Goal: Information Seeking & Learning: Check status

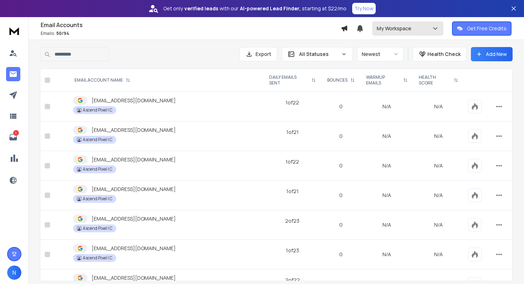
click at [390, 26] on p "My Workspace" at bounding box center [395, 28] width 37 height 7
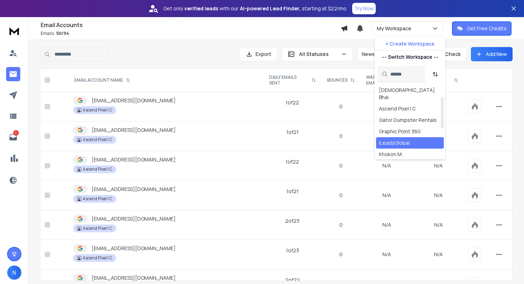
scroll to position [78, 0]
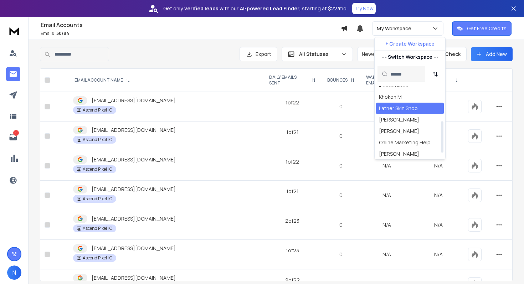
click at [395, 105] on div "Lather Skin Shop" at bounding box center [398, 108] width 39 height 7
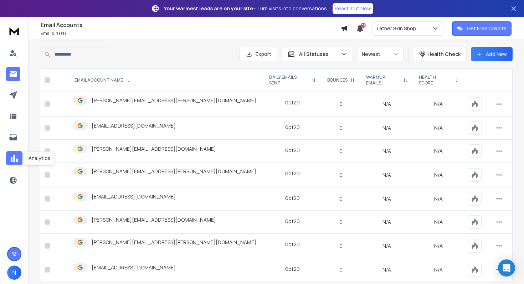
click at [14, 162] on icon at bounding box center [14, 158] width 11 height 11
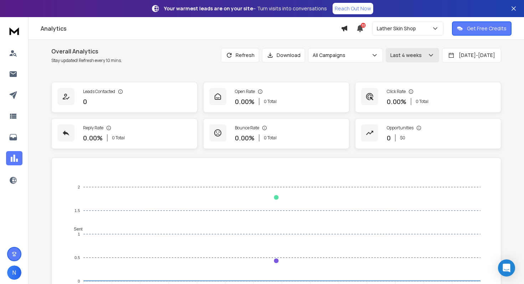
click at [393, 56] on p "Last 4 weeks" at bounding box center [407, 55] width 34 height 7
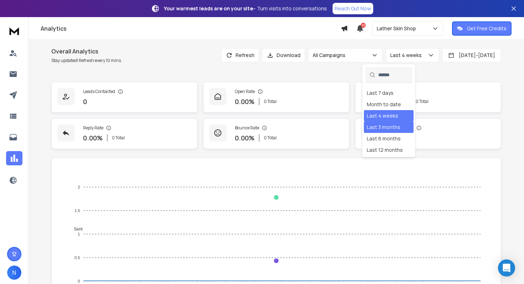
click at [380, 130] on div "Last 3 months" at bounding box center [383, 127] width 33 height 7
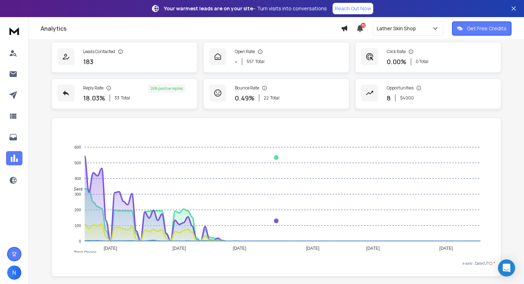
scroll to position [41, 0]
click at [391, 32] on button "Lather Skin Shop" at bounding box center [407, 28] width 71 height 14
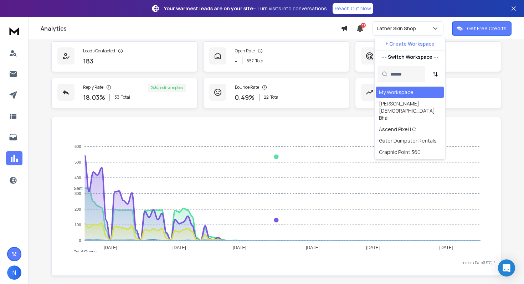
click at [448, 57] on link "Click Rate 0.00 % 0 Total" at bounding box center [428, 56] width 146 height 31
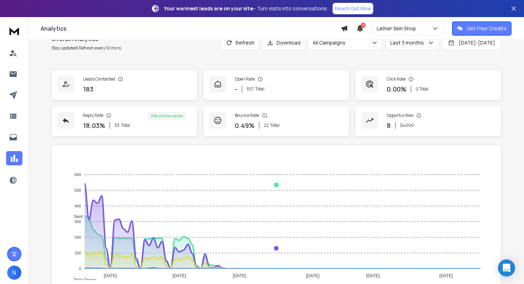
scroll to position [0, 0]
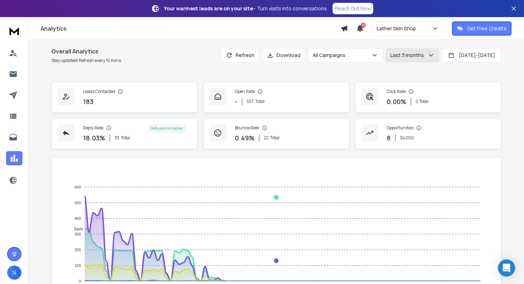
click at [391, 58] on p "Last 3 months" at bounding box center [408, 55] width 36 height 7
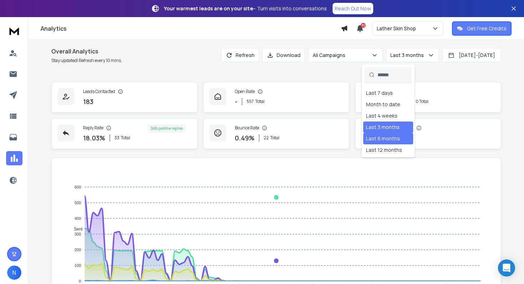
click at [376, 136] on div "Last 6 months" at bounding box center [383, 138] width 34 height 7
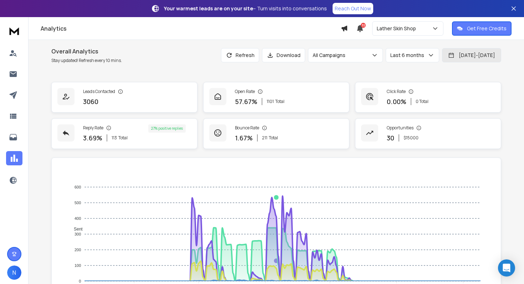
click at [442, 56] on button "09 Mar 2025 - 09 Sep 2025" at bounding box center [471, 55] width 59 height 14
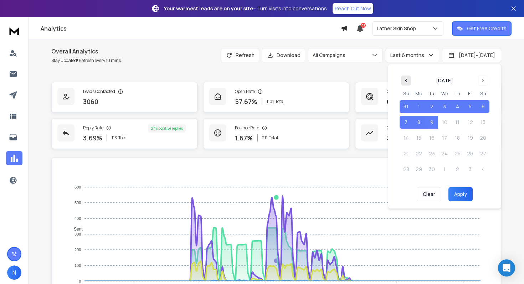
click at [406, 83] on icon "Go to previous month" at bounding box center [406, 81] width 6 height 6
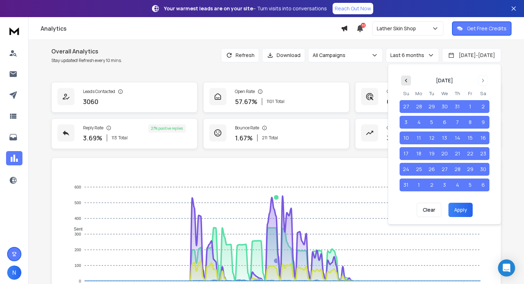
click at [406, 83] on icon "Go to previous month" at bounding box center [406, 81] width 6 height 6
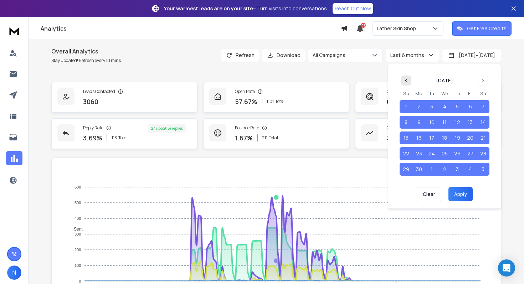
click at [406, 83] on icon "Go to previous month" at bounding box center [406, 81] width 6 height 6
click at [480, 82] on icon "Go to next month" at bounding box center [483, 81] width 6 height 6
click at [457, 108] on button "1" at bounding box center [457, 106] width 13 height 13
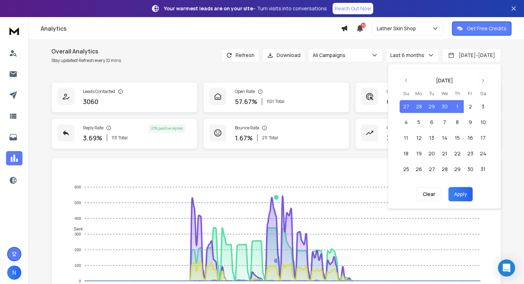
click at [452, 194] on button "Apply" at bounding box center [460, 194] width 24 height 14
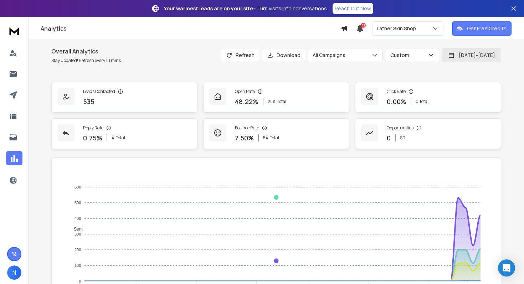
click at [442, 60] on button "09 Mar 2025 - 01 May 2025" at bounding box center [471, 55] width 59 height 14
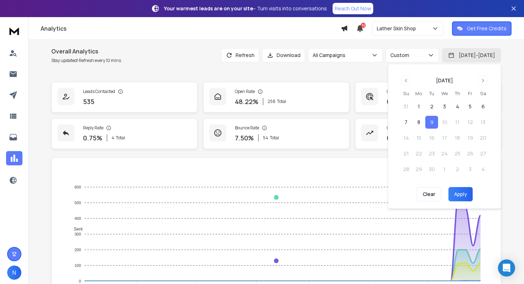
click at [450, 58] on button "09 Mar 2025 - 01 May 2025" at bounding box center [471, 55] width 59 height 14
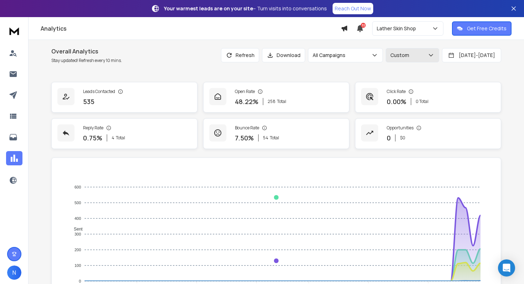
click at [402, 50] on button "Custom" at bounding box center [412, 55] width 53 height 14
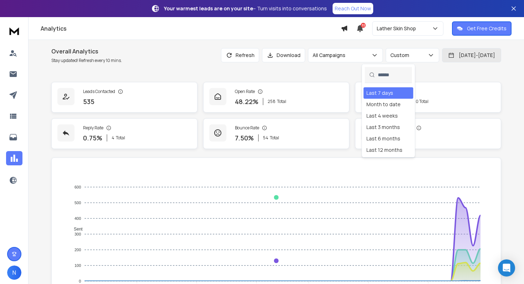
click at [442, 52] on button "09 Mar 2025 - 01 May 2025" at bounding box center [471, 55] width 59 height 14
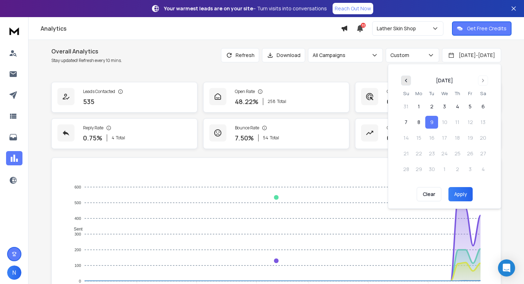
click at [408, 81] on icon "Go to previous month" at bounding box center [406, 81] width 6 height 6
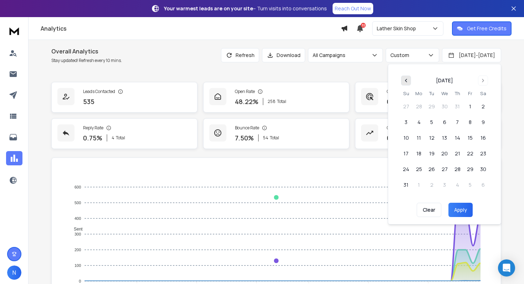
click at [408, 81] on icon "Go to previous month" at bounding box center [406, 81] width 6 height 6
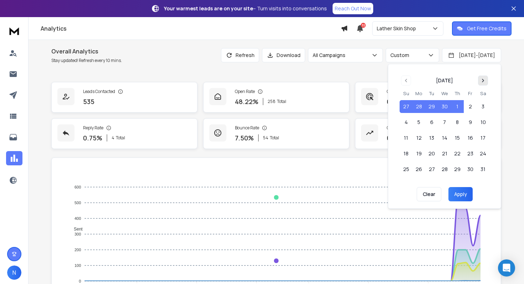
click at [481, 80] on icon "Go to next month" at bounding box center [483, 81] width 6 height 6
click at [458, 164] on button "31" at bounding box center [457, 169] width 13 height 13
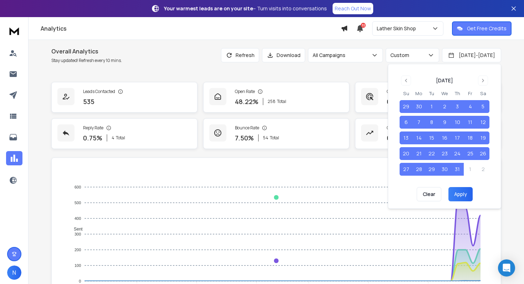
click at [460, 194] on button "Apply" at bounding box center [460, 194] width 24 height 14
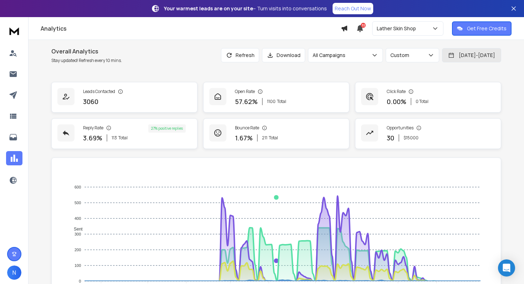
click at [444, 61] on button "09 Mar 2025 - 31 Jul 2025" at bounding box center [471, 55] width 59 height 14
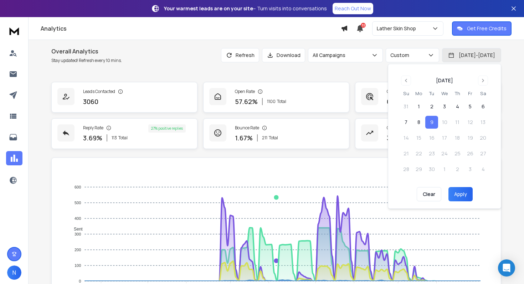
click at [445, 57] on button "09 Mar 2025 - 31 Jul 2025" at bounding box center [471, 55] width 59 height 14
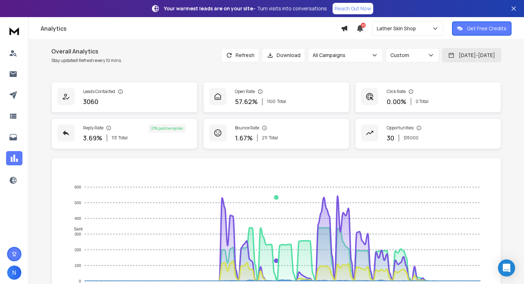
click at [486, 55] on button "09 Mar 2025 - 31 Jul 2025" at bounding box center [471, 55] width 59 height 14
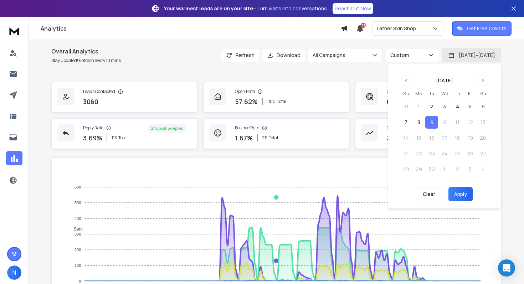
click at [448, 55] on button "09 Mar 2025 - 31 Jul 2025" at bounding box center [471, 55] width 59 height 14
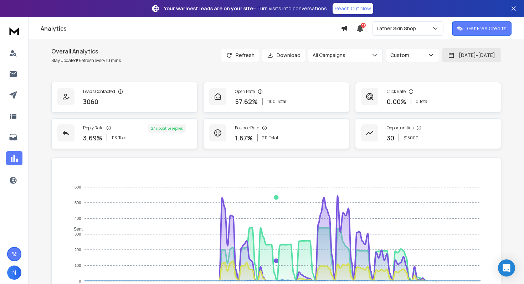
click at [448, 55] on button "09 Mar 2025 - 31 Jul 2025" at bounding box center [471, 55] width 59 height 14
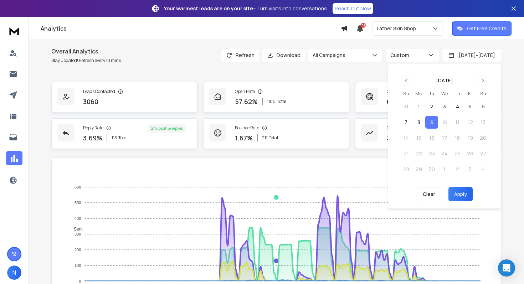
click at [298, 159] on div "Sent Total Opens Unique Opens Links Clicked Total Replies 600 600 500 500 400 4…" at bounding box center [276, 237] width 450 height 159
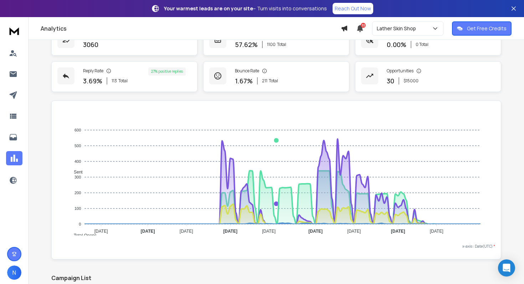
scroll to position [56, 0]
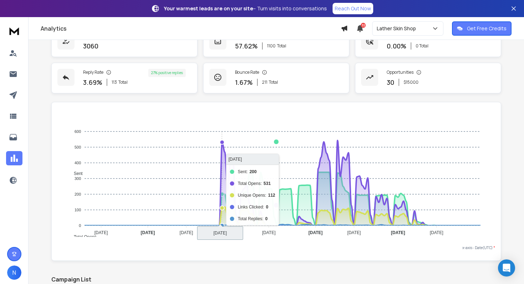
click at [223, 201] on foreignobject "Sent Total Opens Unique Opens Links Clicked Total Replies" at bounding box center [276, 174] width 416 height 125
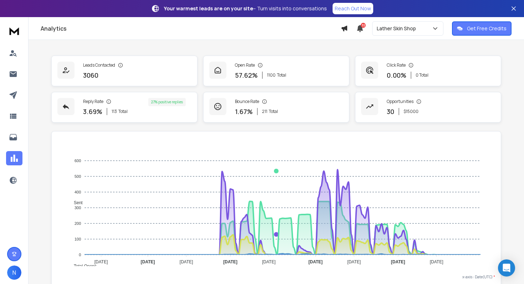
scroll to position [0, 0]
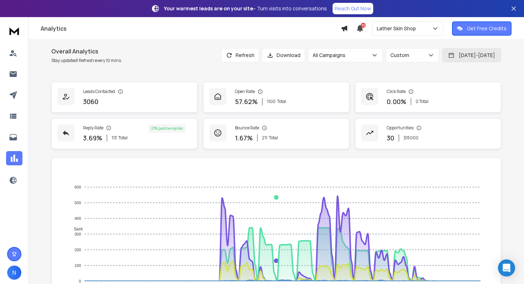
click at [449, 55] on icon "button" at bounding box center [451, 55] width 5 height 5
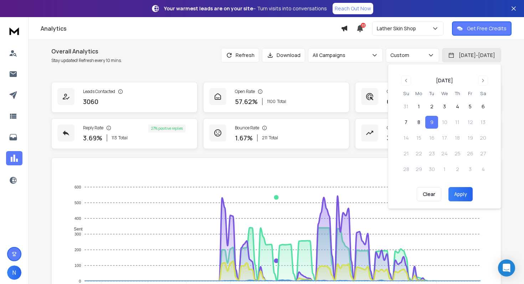
click at [442, 56] on button "09 Mar 2025 - 31 Jul 2025" at bounding box center [471, 55] width 59 height 14
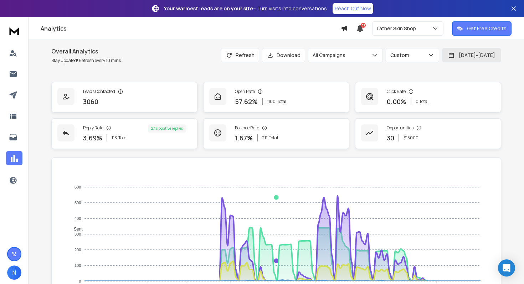
click at [442, 56] on button "09 Mar 2025 - 31 Jul 2025" at bounding box center [471, 55] width 59 height 14
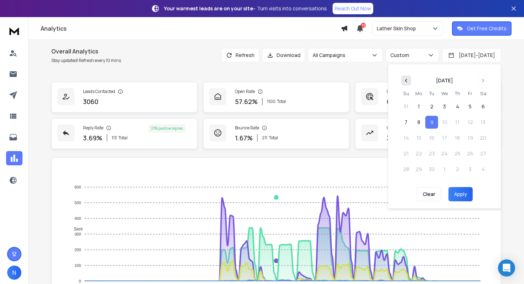
click at [408, 81] on icon "Go to previous month" at bounding box center [406, 81] width 6 height 6
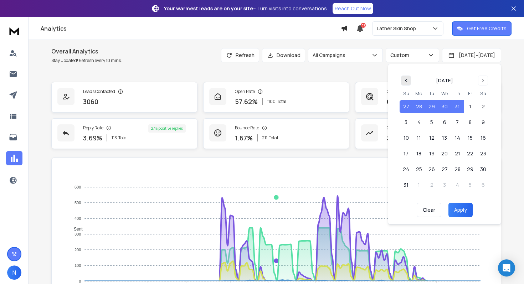
click at [408, 81] on icon "Go to previous month" at bounding box center [406, 81] width 6 height 6
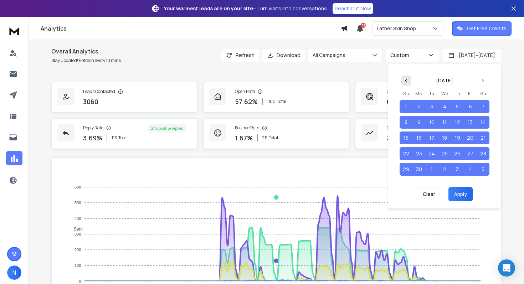
click at [408, 81] on icon "Go to previous month" at bounding box center [406, 81] width 6 height 6
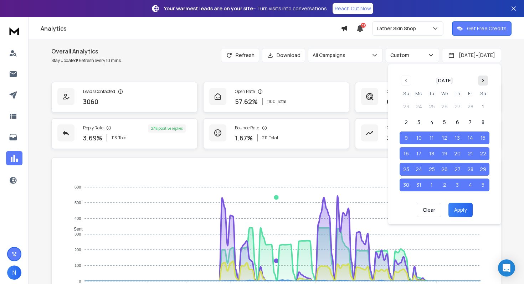
click at [484, 85] on button "Go to next month" at bounding box center [483, 81] width 10 height 10
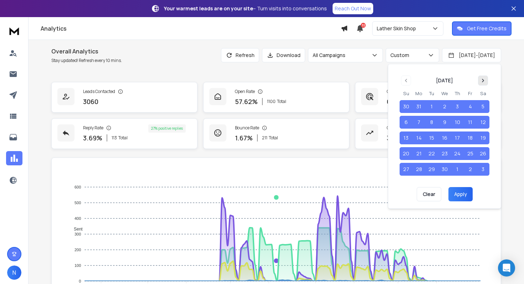
click at [484, 85] on button "Go to next month" at bounding box center [483, 81] width 10 height 10
click at [455, 104] on button "1" at bounding box center [457, 106] width 13 height 13
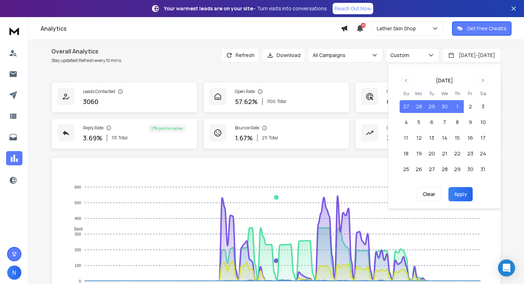
click at [461, 105] on button "1" at bounding box center [457, 106] width 13 height 13
click at [482, 81] on icon "Go to next month" at bounding box center [483, 81] width 6 height 6
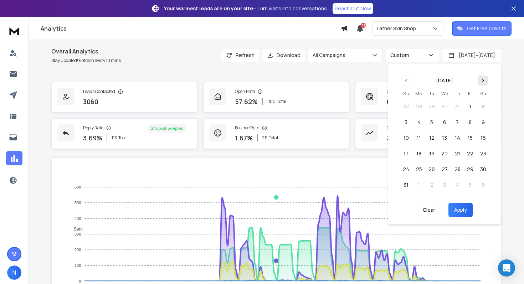
click at [482, 81] on icon "Go to next month" at bounding box center [483, 81] width 6 height 6
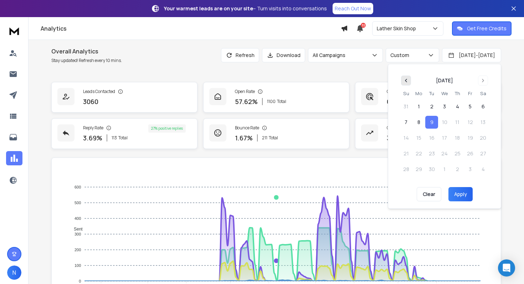
click at [408, 81] on icon "Go to previous month" at bounding box center [406, 81] width 6 height 6
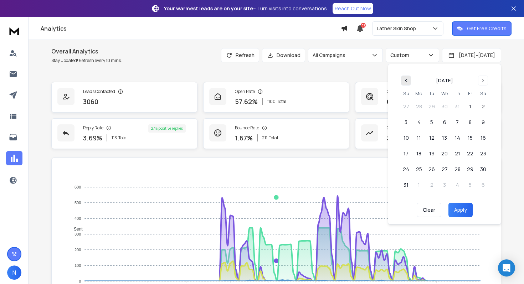
click at [408, 81] on icon "Go to previous month" at bounding box center [406, 81] width 6 height 6
click at [454, 169] on button "31" at bounding box center [457, 169] width 13 height 13
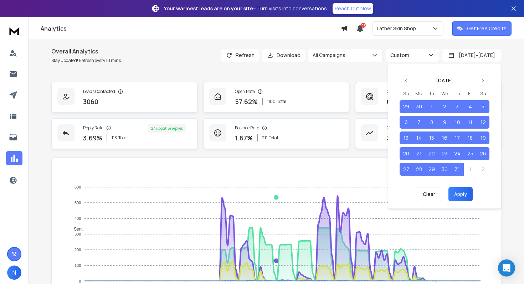
click at [459, 195] on button "Apply" at bounding box center [460, 194] width 24 height 14
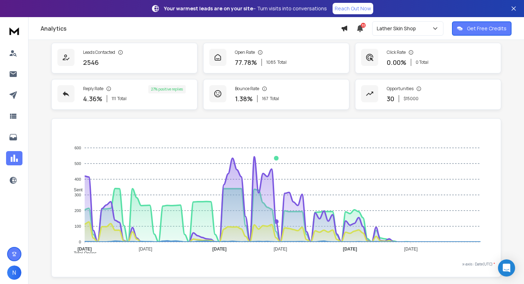
scroll to position [38, 0]
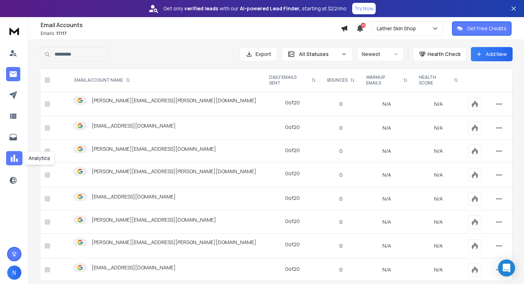
click at [20, 161] on link at bounding box center [14, 158] width 16 height 16
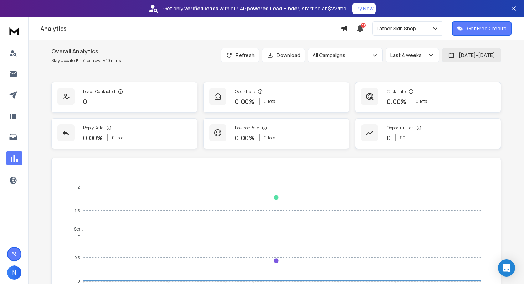
click at [442, 57] on button "12 Aug 2025 - 09 Sep 2025" at bounding box center [471, 55] width 59 height 14
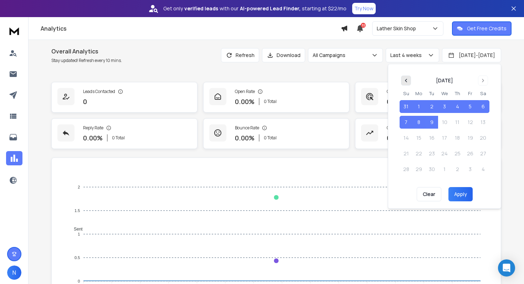
click at [408, 78] on icon "Go to previous month" at bounding box center [406, 81] width 6 height 6
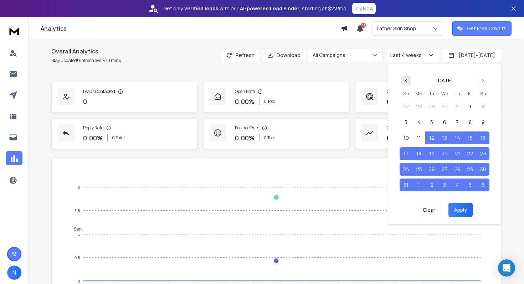
click at [408, 78] on icon "Go to previous month" at bounding box center [406, 81] width 6 height 6
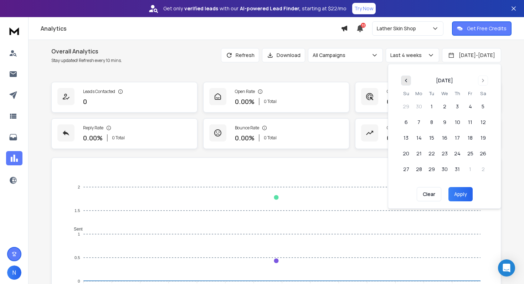
click at [408, 78] on icon "Go to previous month" at bounding box center [406, 81] width 6 height 6
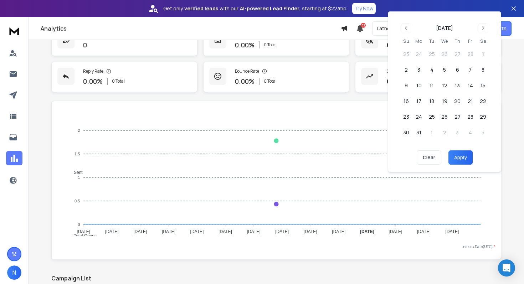
scroll to position [51, 0]
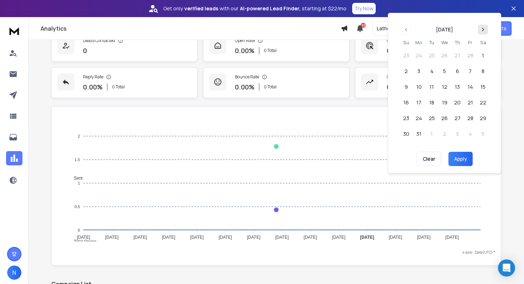
click at [481, 32] on icon "Go to next month" at bounding box center [483, 30] width 6 height 6
click at [455, 60] on button "1" at bounding box center [457, 55] width 13 height 13
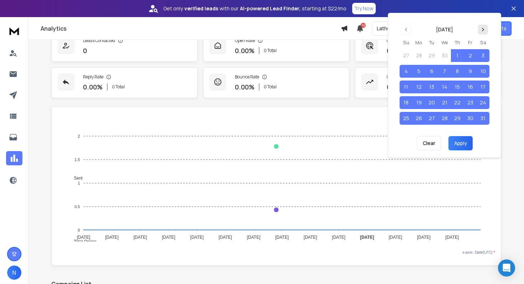
click at [485, 28] on icon "Go to next month" at bounding box center [483, 30] width 6 height 6
click at [455, 120] on button "31" at bounding box center [457, 118] width 13 height 13
click at [460, 143] on button "Apply" at bounding box center [460, 143] width 24 height 14
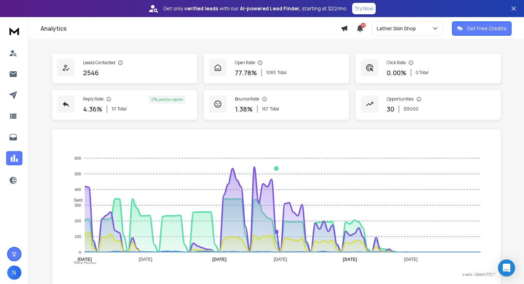
scroll to position [26, 0]
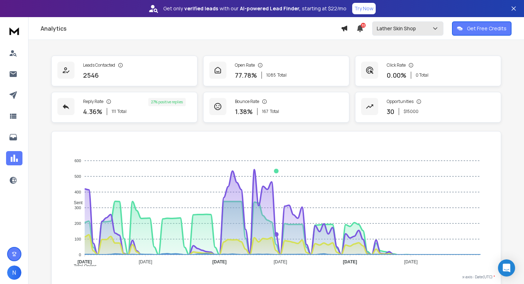
click at [389, 35] on button "Lather Skin Shop" at bounding box center [407, 28] width 71 height 14
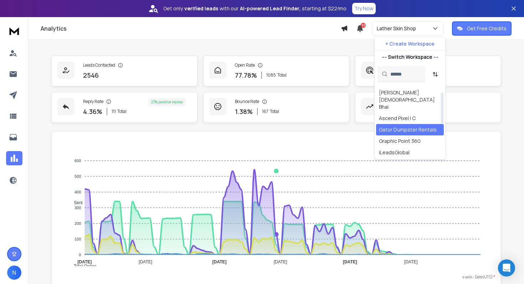
scroll to position [14, 0]
click at [388, 121] on div "Gator Dumpster Rentals" at bounding box center [410, 126] width 68 height 11
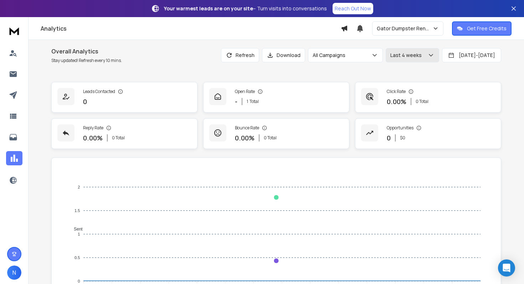
click at [414, 56] on button "Last 4 weeks" at bounding box center [412, 55] width 53 height 14
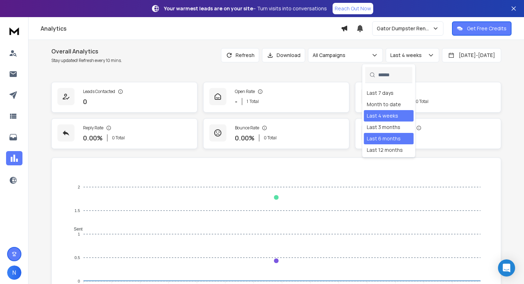
click at [387, 141] on div "Last 6 months" at bounding box center [384, 138] width 34 height 7
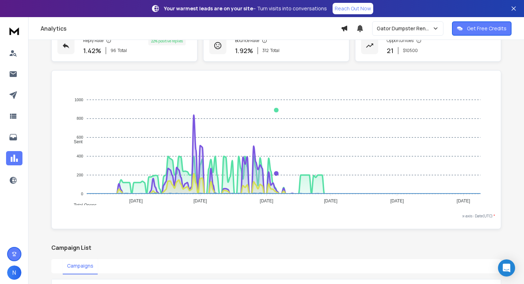
scroll to position [89, 0]
